Goal: Task Accomplishment & Management: Manage account settings

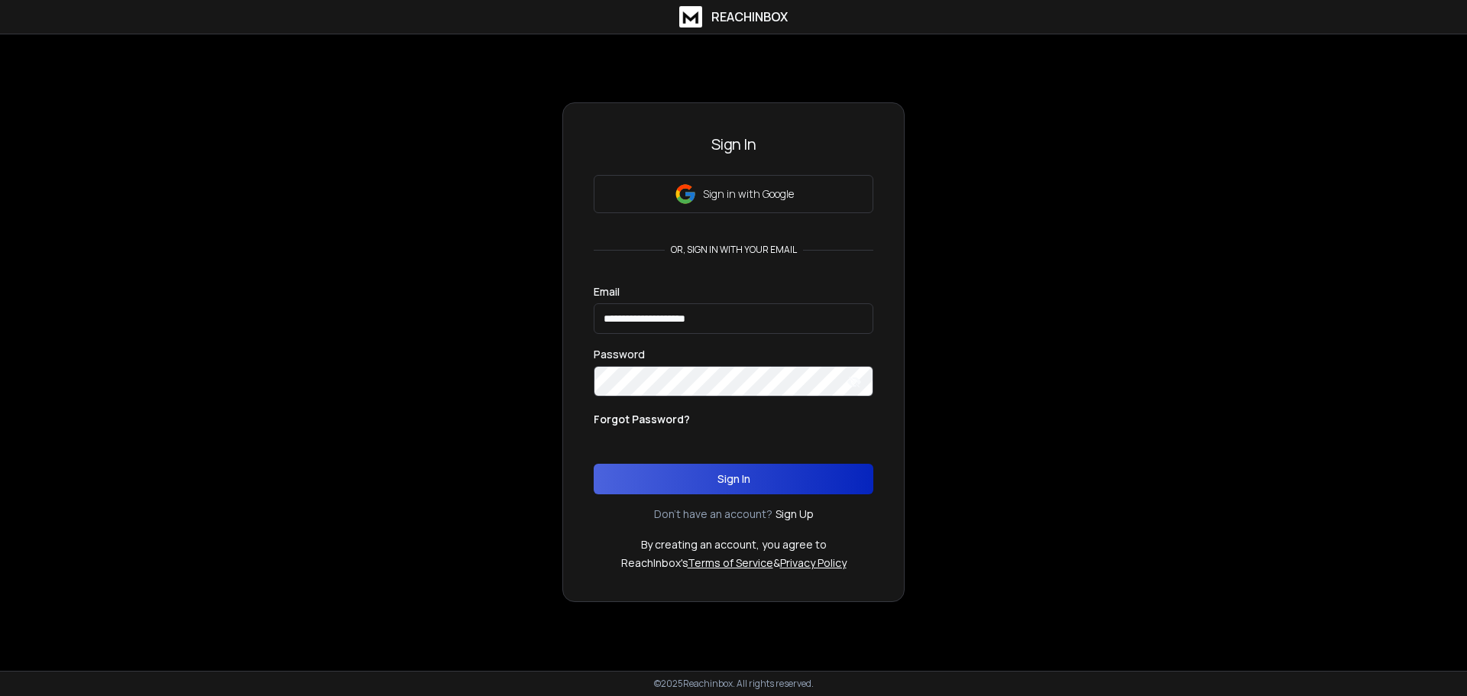
click at [703, 481] on button "Sign In" at bounding box center [734, 479] width 280 height 31
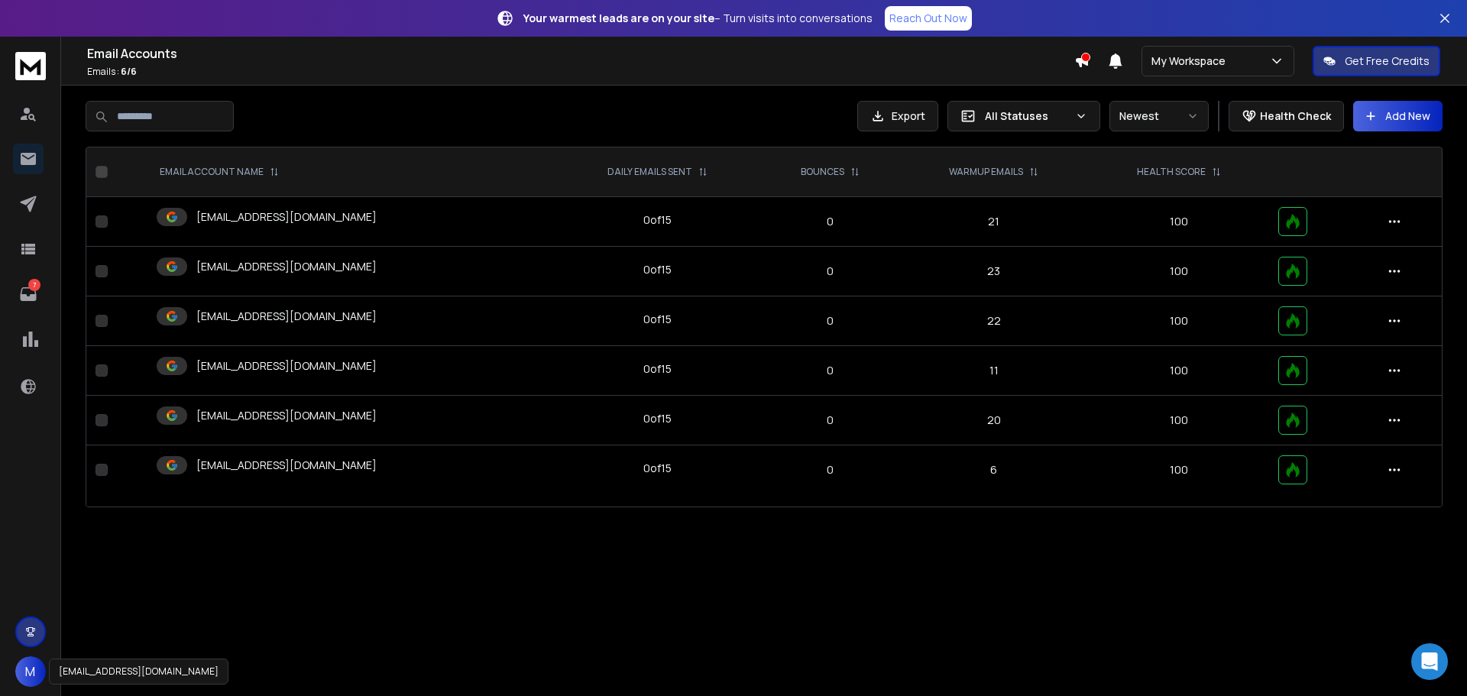
click at [27, 665] on span "M" at bounding box center [30, 671] width 31 height 31
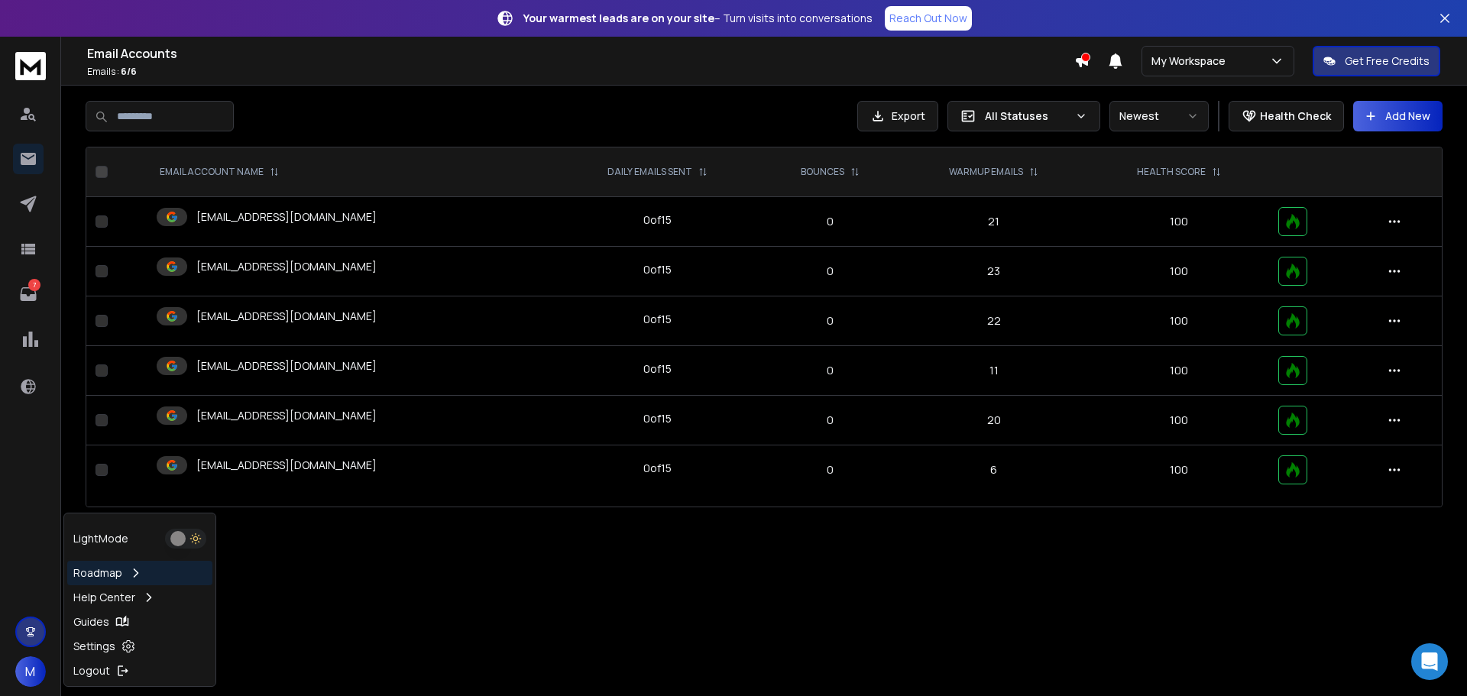
click at [133, 573] on icon at bounding box center [135, 572] width 15 height 15
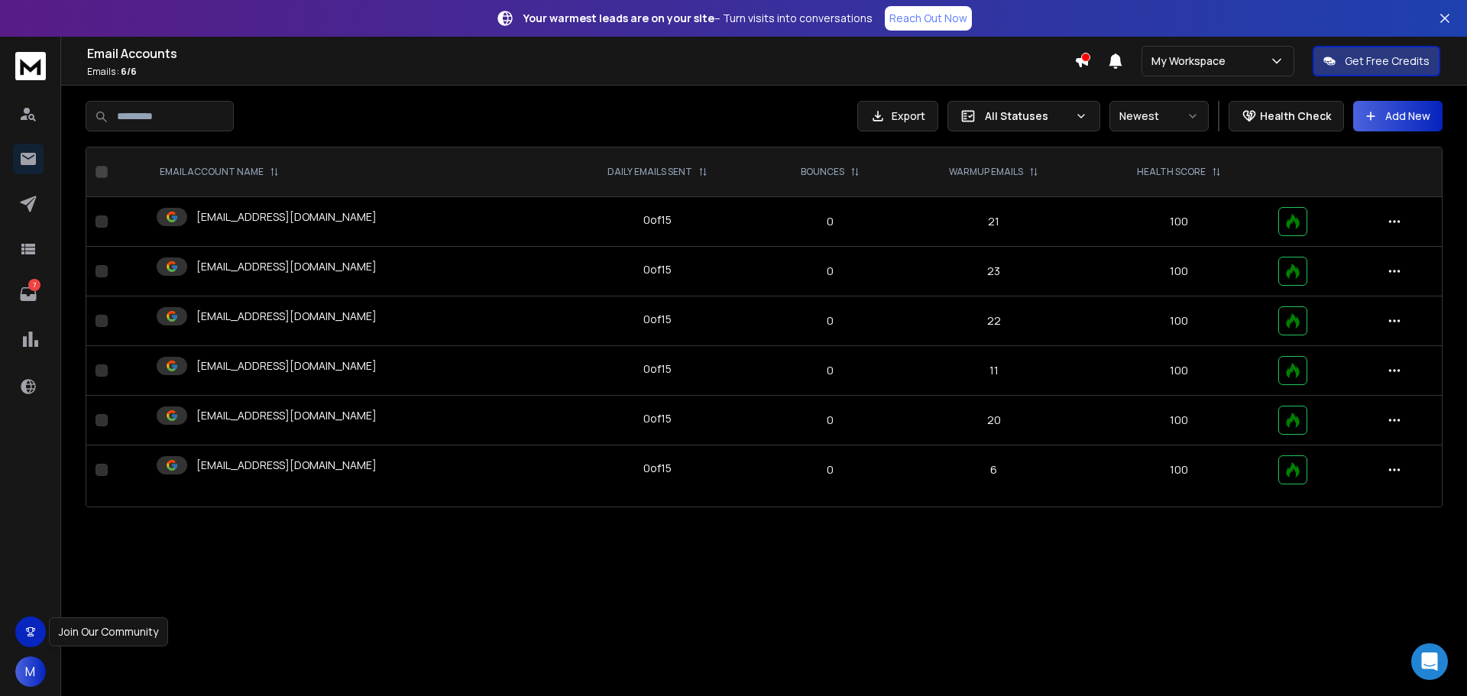
click at [35, 624] on link at bounding box center [30, 631] width 31 height 31
